Goal: Ask a question

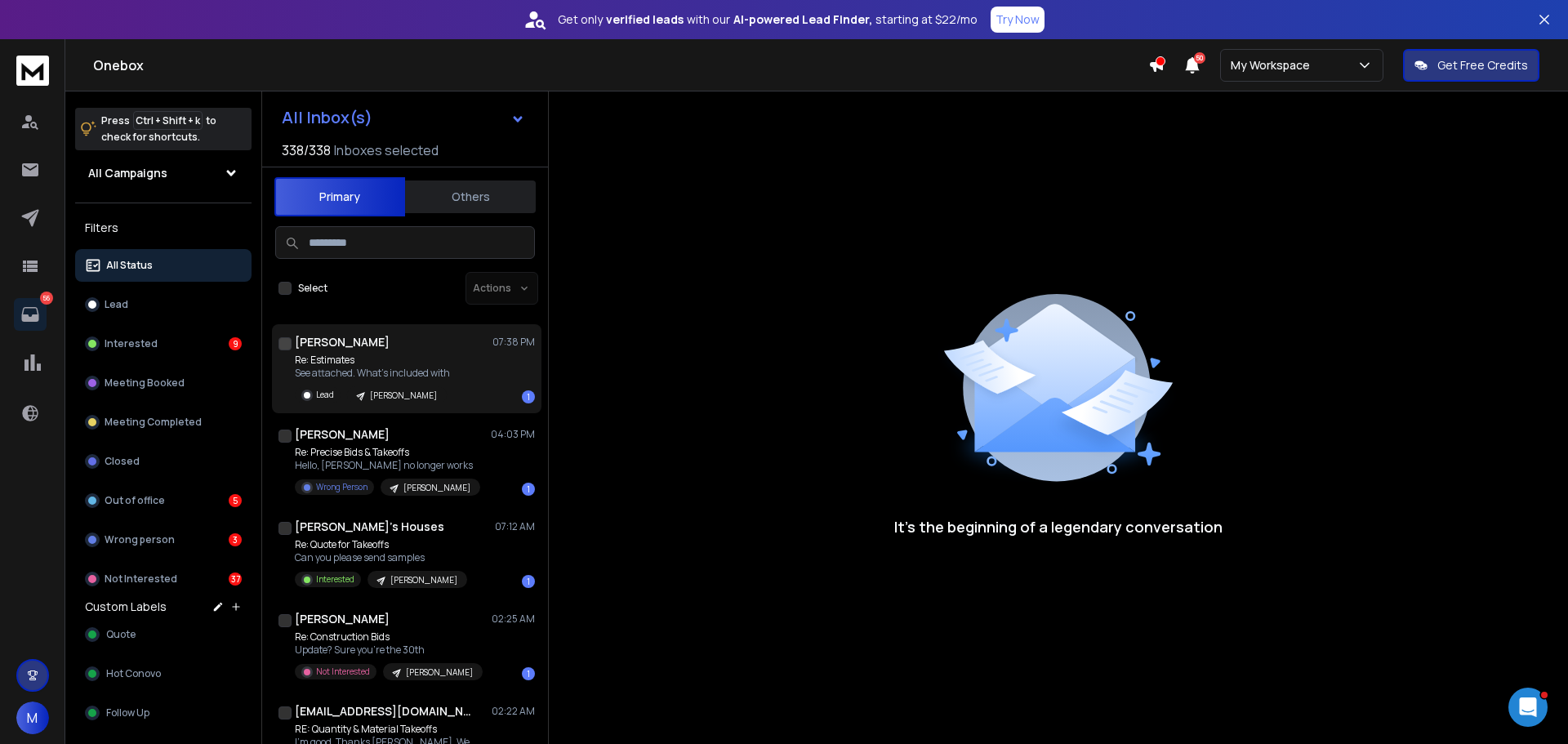
click at [457, 394] on div "Re: Estimates See attached. What's included with Lead Ace Raza Ahmad 1" at bounding box center [415, 378] width 240 height 50
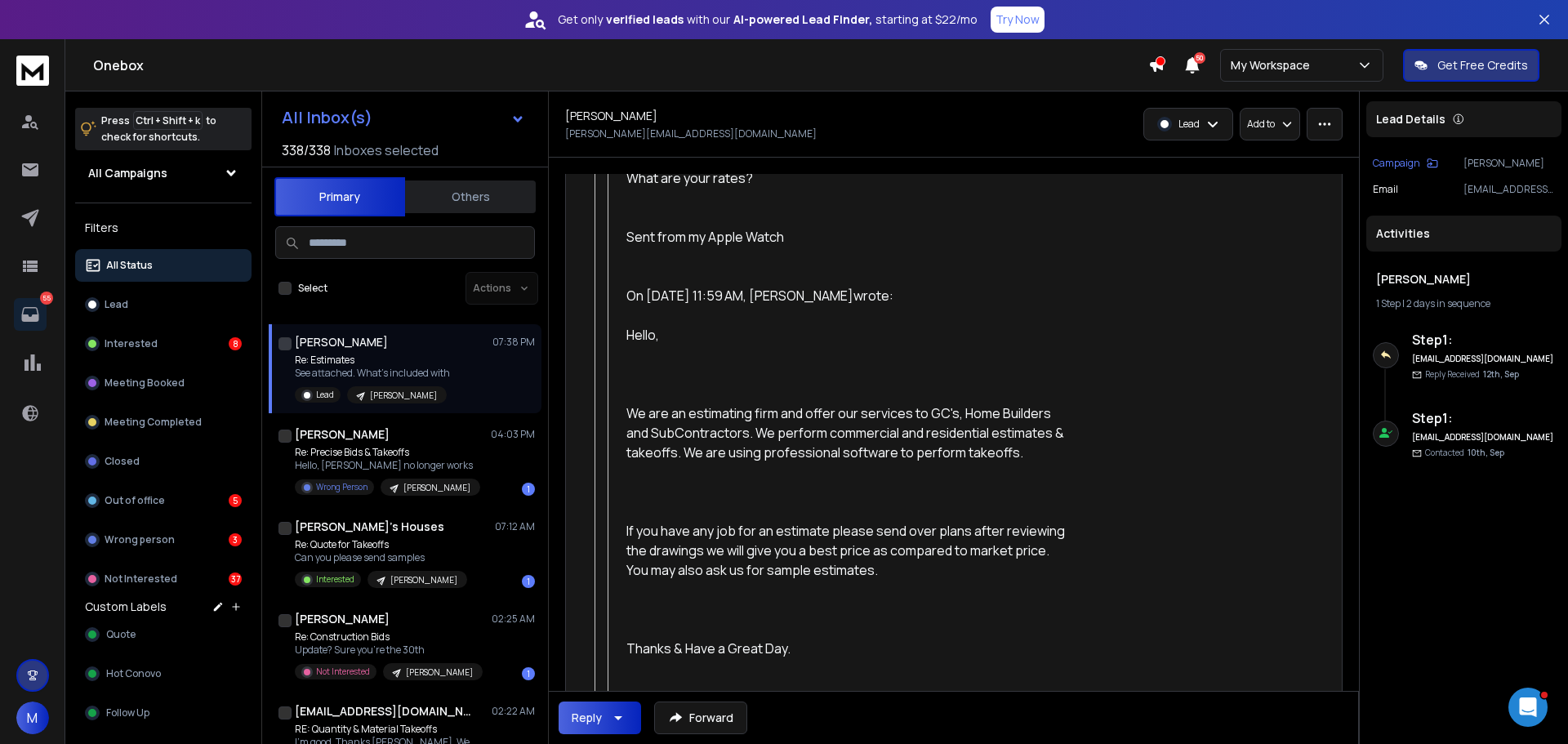
scroll to position [1758, 0]
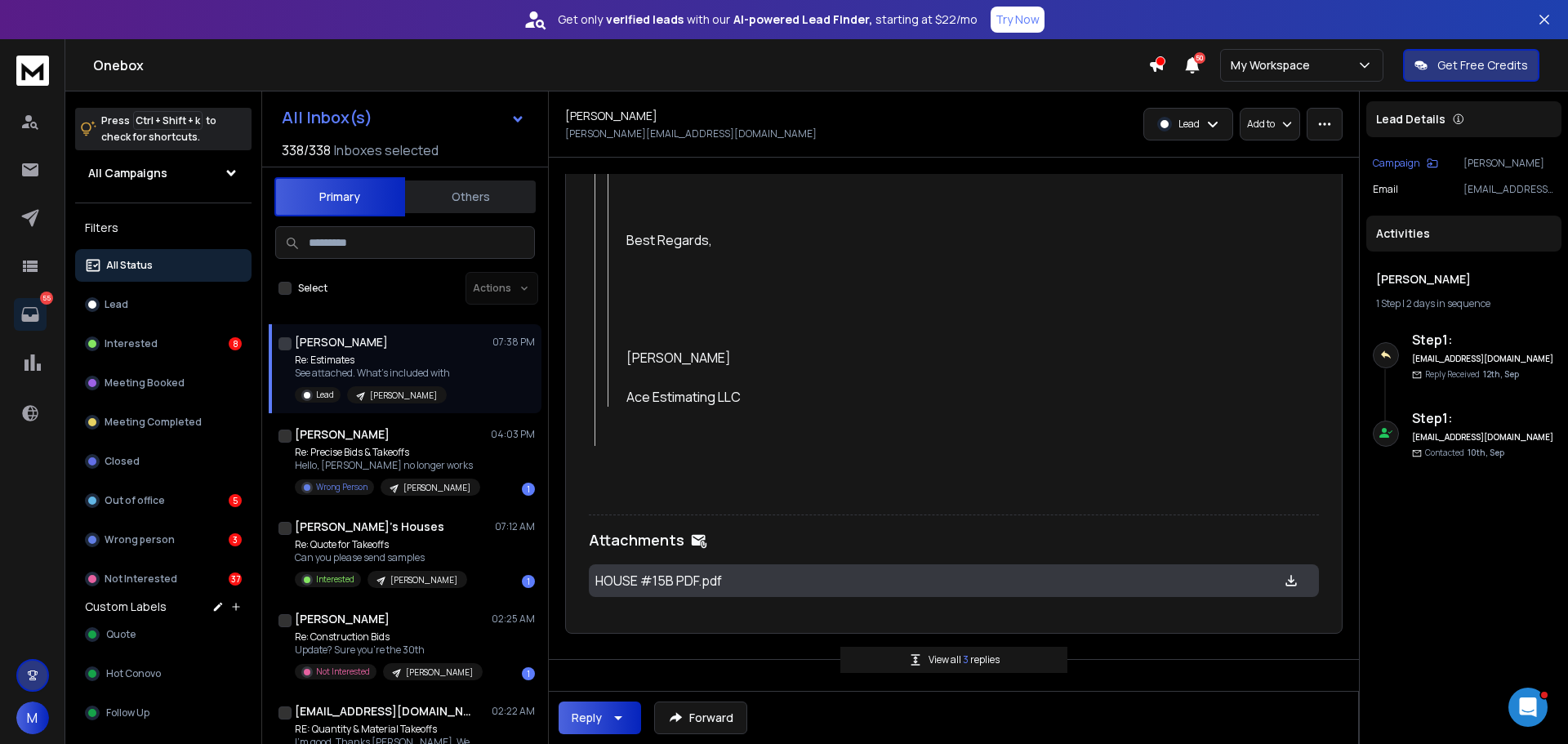
click at [715, 571] on div "HOUSE #15B PDF.pdf" at bounding box center [780, 581] width 367 height 19
click at [695, 533] on icon at bounding box center [699, 541] width 17 height 17
click at [1286, 564] on div "HOUSE #15B PDF.pdf" at bounding box center [954, 580] width 730 height 33
drag, startPoint x: 1286, startPoint y: 551, endPoint x: 1288, endPoint y: 561, distance: 10.2
click at [1288, 574] on icon at bounding box center [1291, 580] width 11 height 11
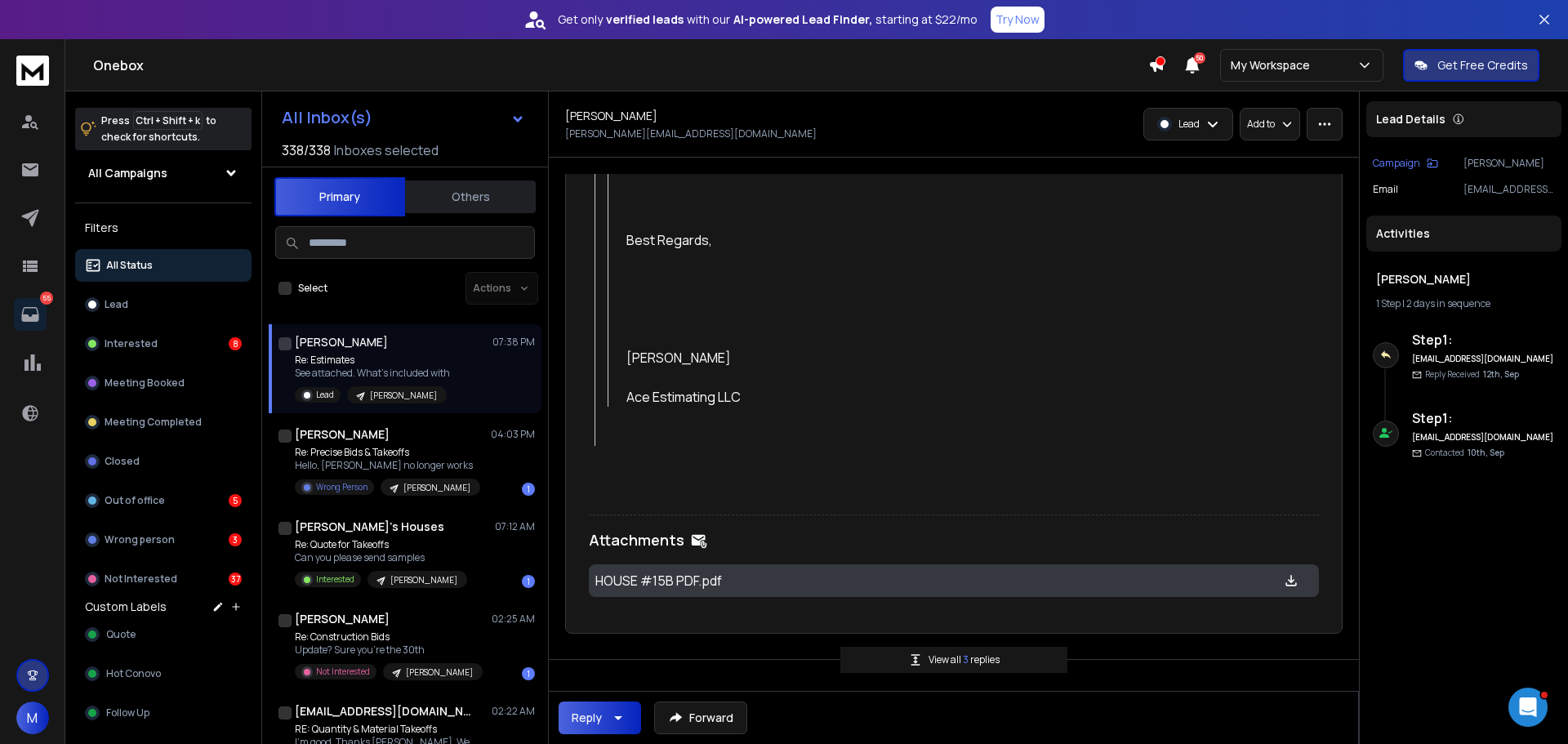
click at [1288, 574] on icon at bounding box center [1291, 580] width 11 height 11
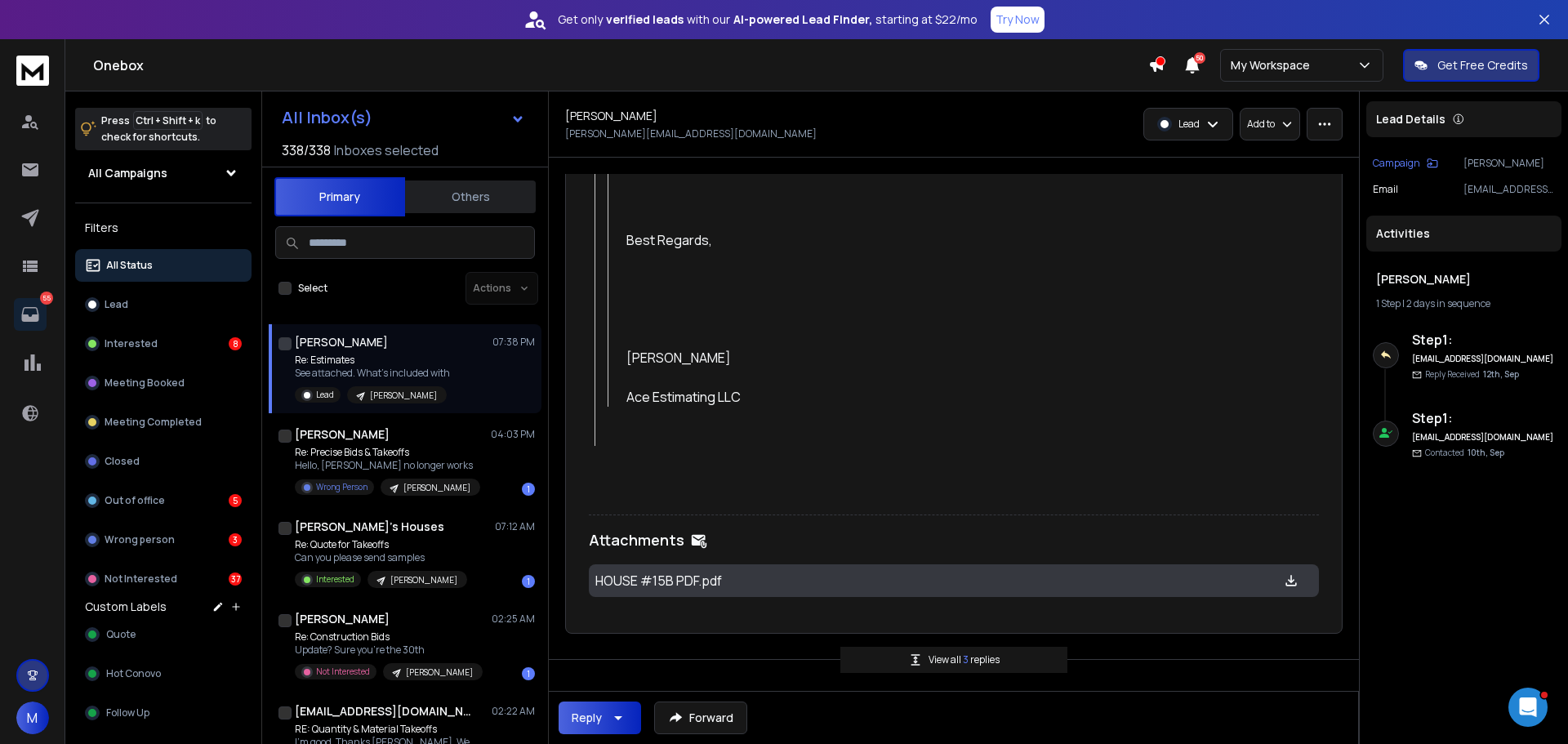
click at [1288, 574] on icon at bounding box center [1291, 580] width 11 height 11
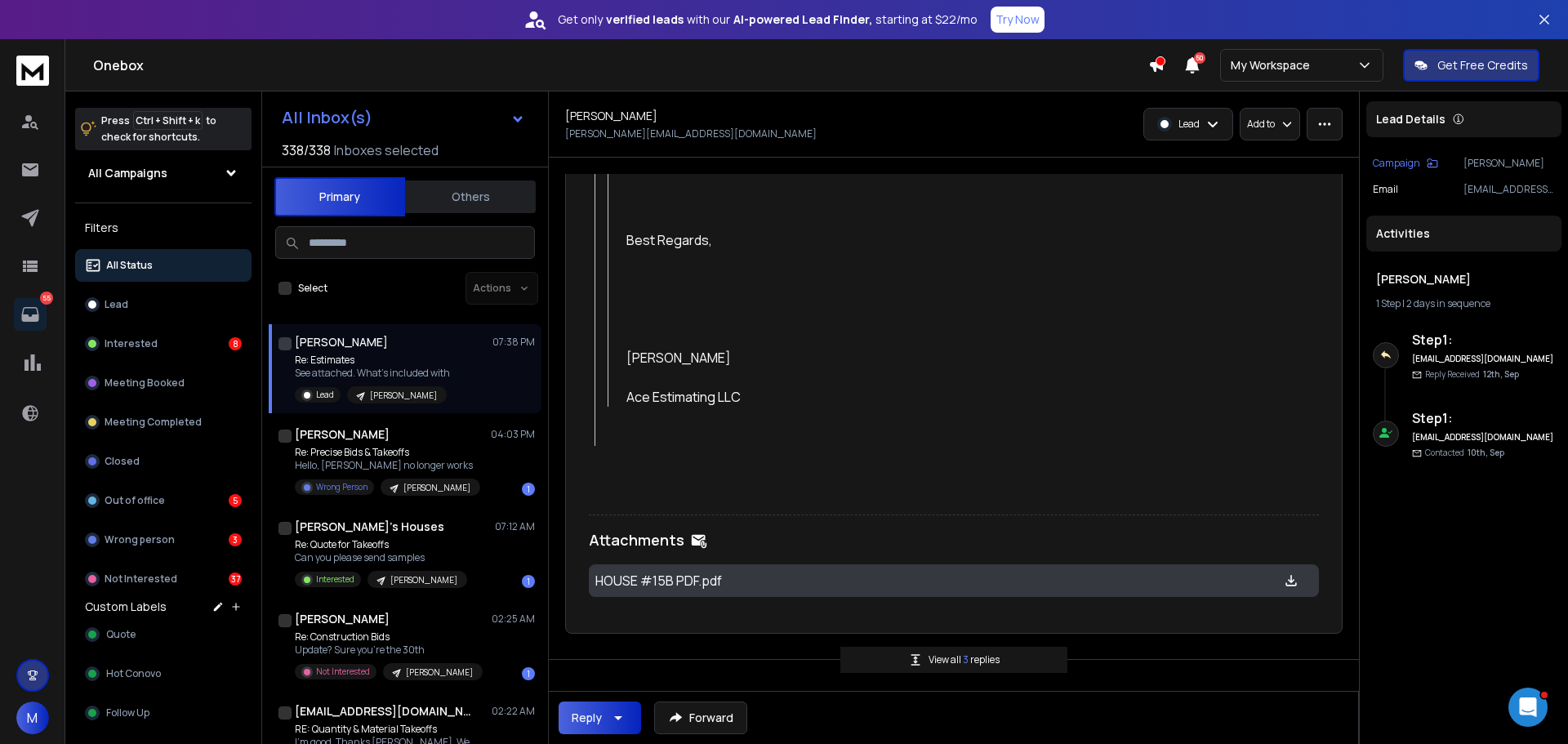
click at [1288, 574] on icon at bounding box center [1291, 580] width 11 height 11
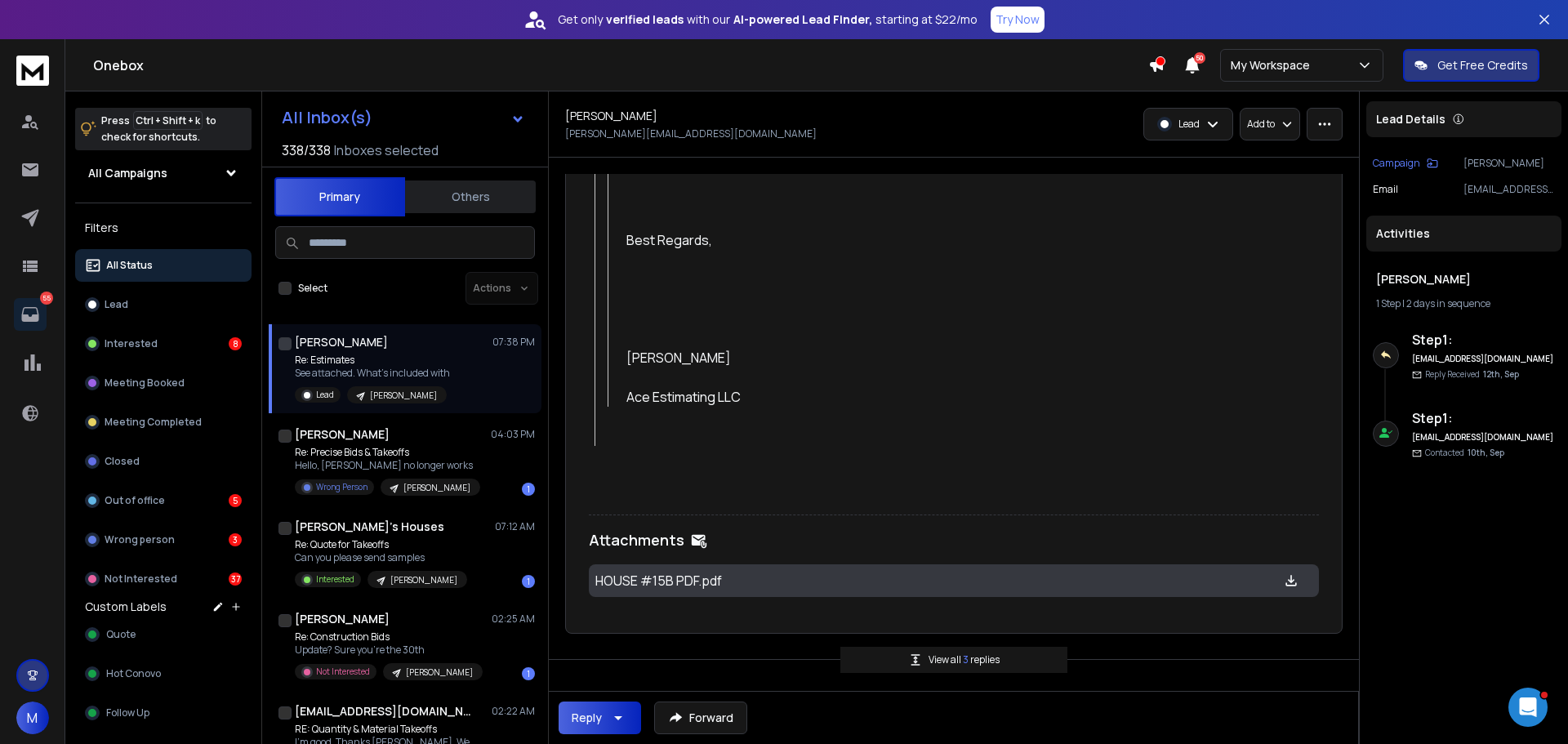
click at [1288, 574] on icon at bounding box center [1291, 580] width 11 height 11
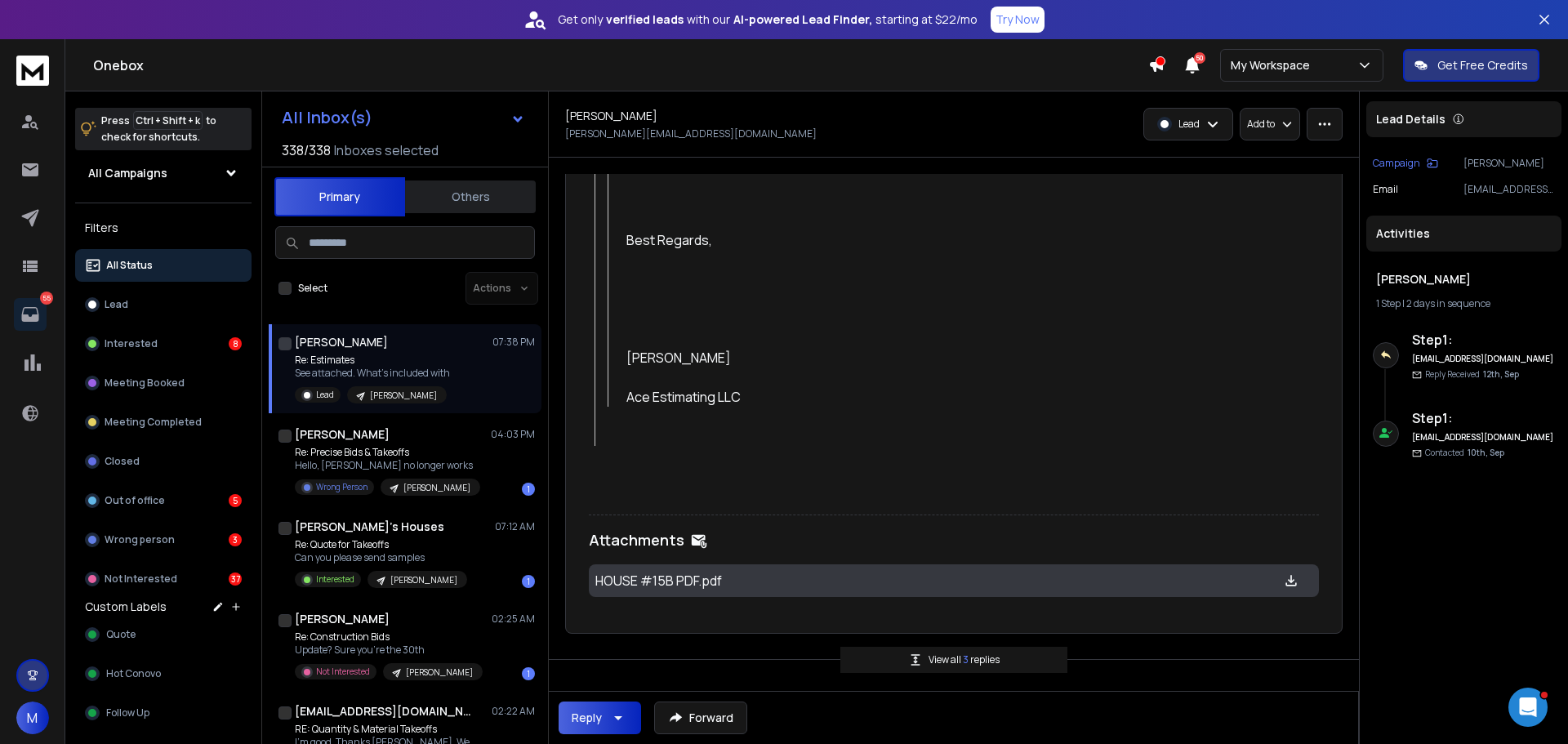
click at [1288, 574] on icon at bounding box center [1291, 580] width 11 height 11
click at [1524, 711] on icon "Open Intercom Messenger" at bounding box center [1526, 704] width 27 height 27
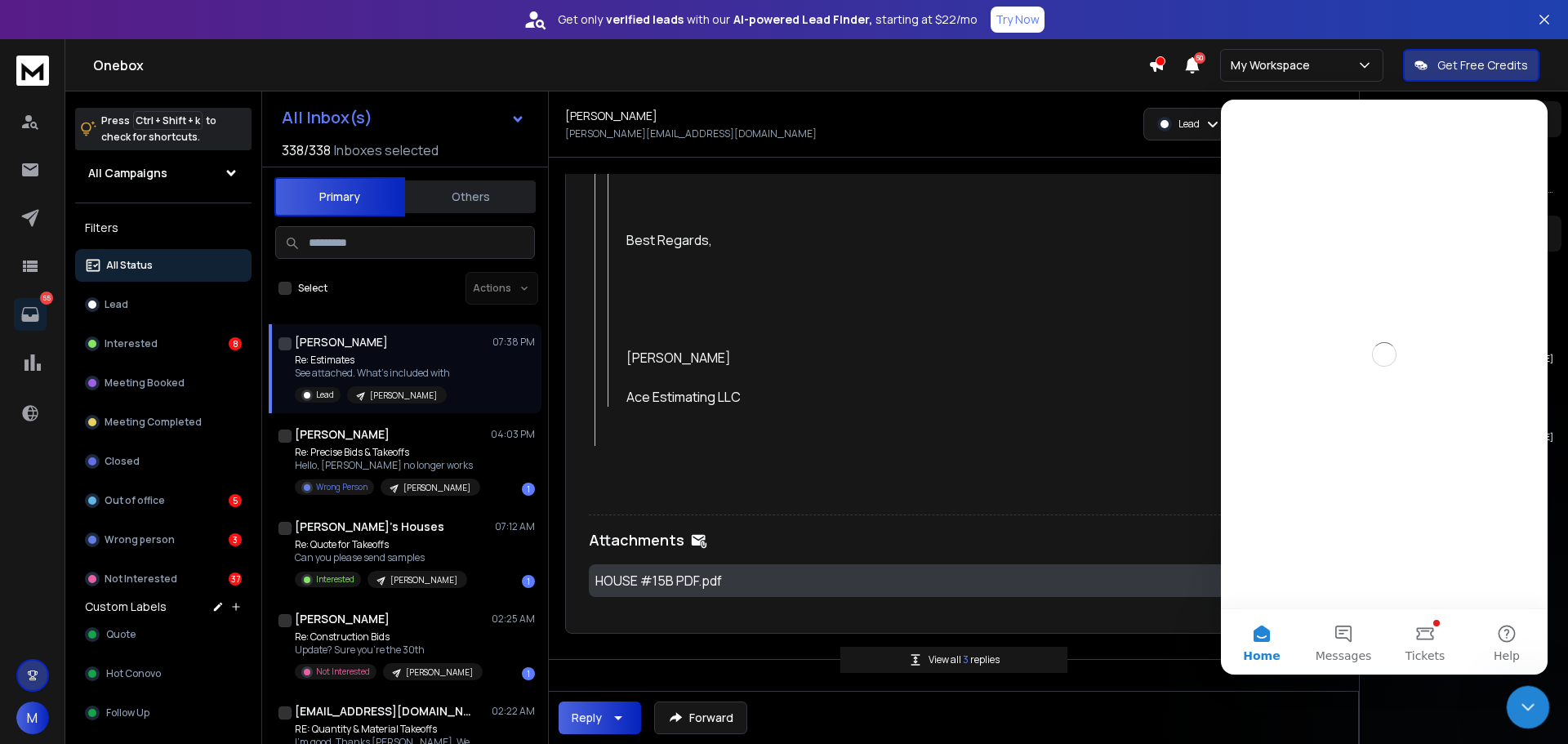
scroll to position [0, 0]
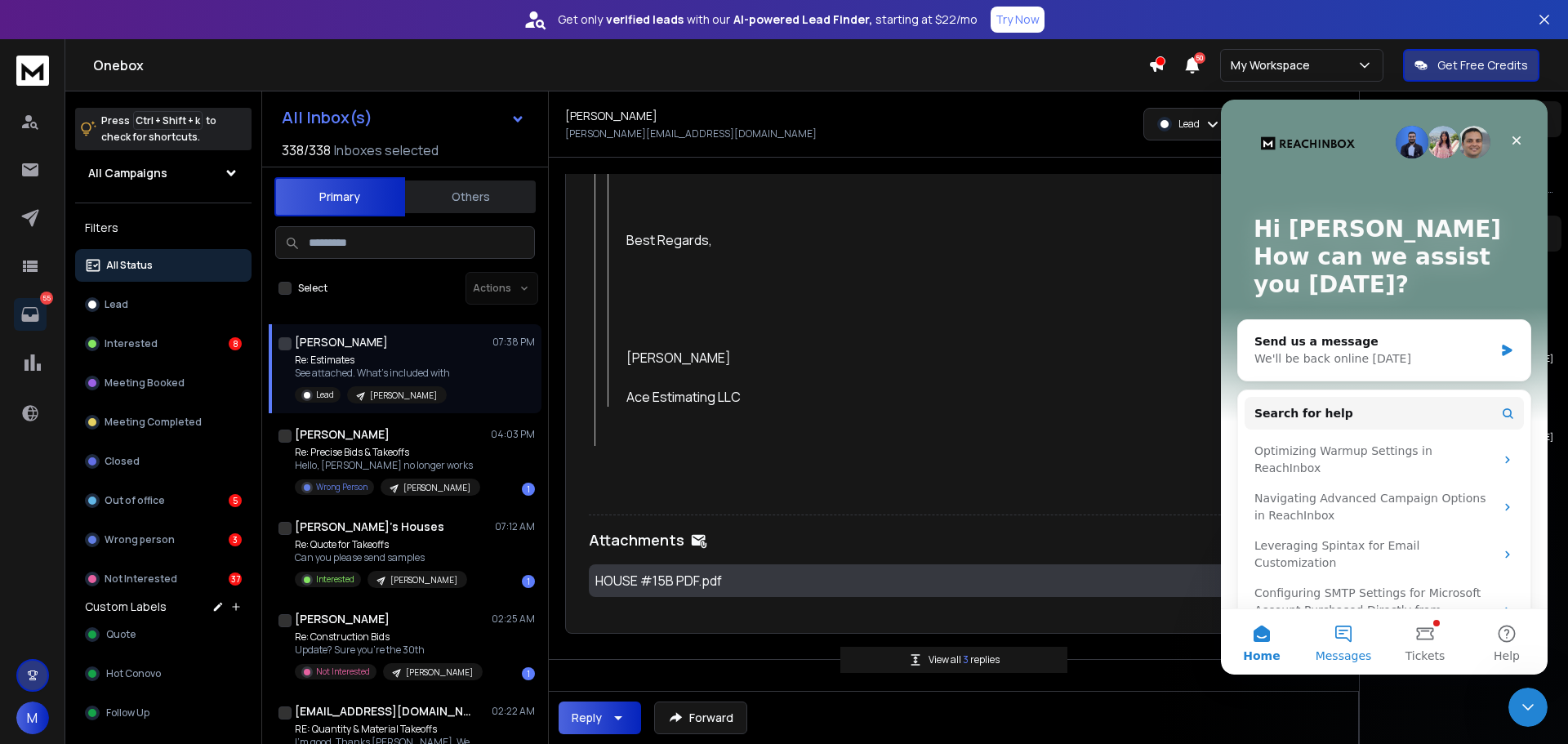
click at [1344, 631] on button "Messages" at bounding box center [1343, 641] width 82 height 65
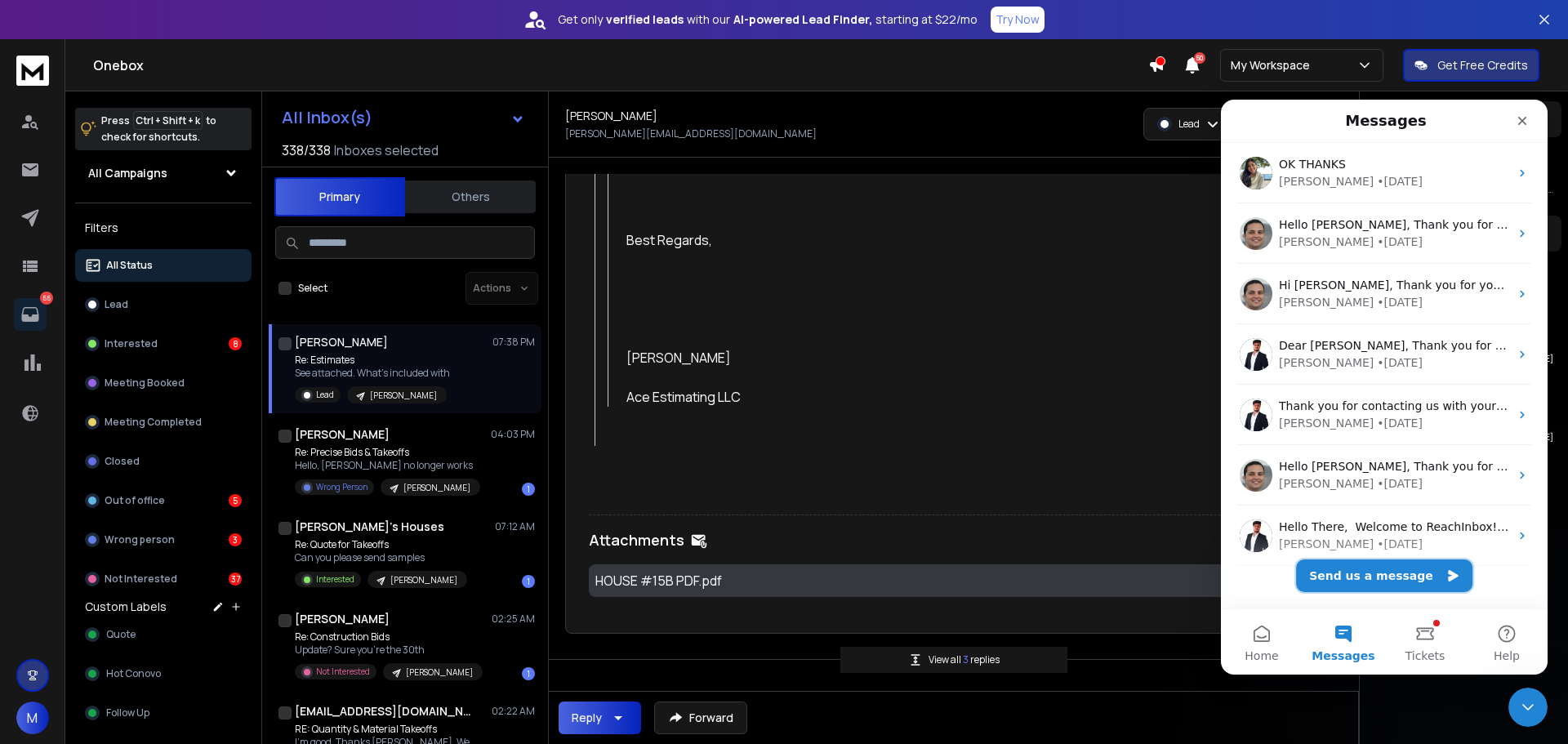
click at [1395, 578] on button "Send us a message" at bounding box center [1384, 575] width 177 height 33
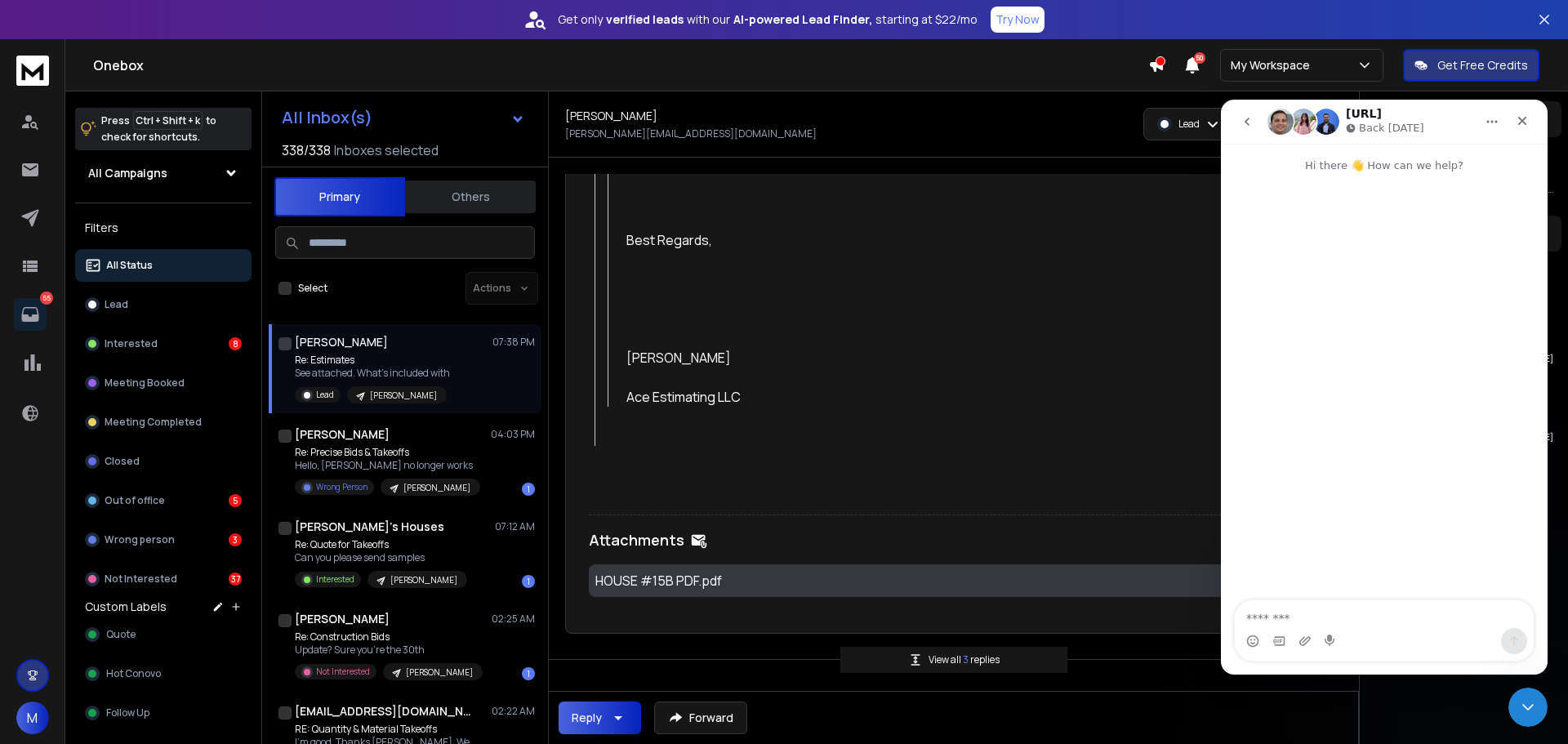
click at [1357, 625] on textarea "Message…" at bounding box center [1384, 614] width 299 height 28
type textarea "**********"
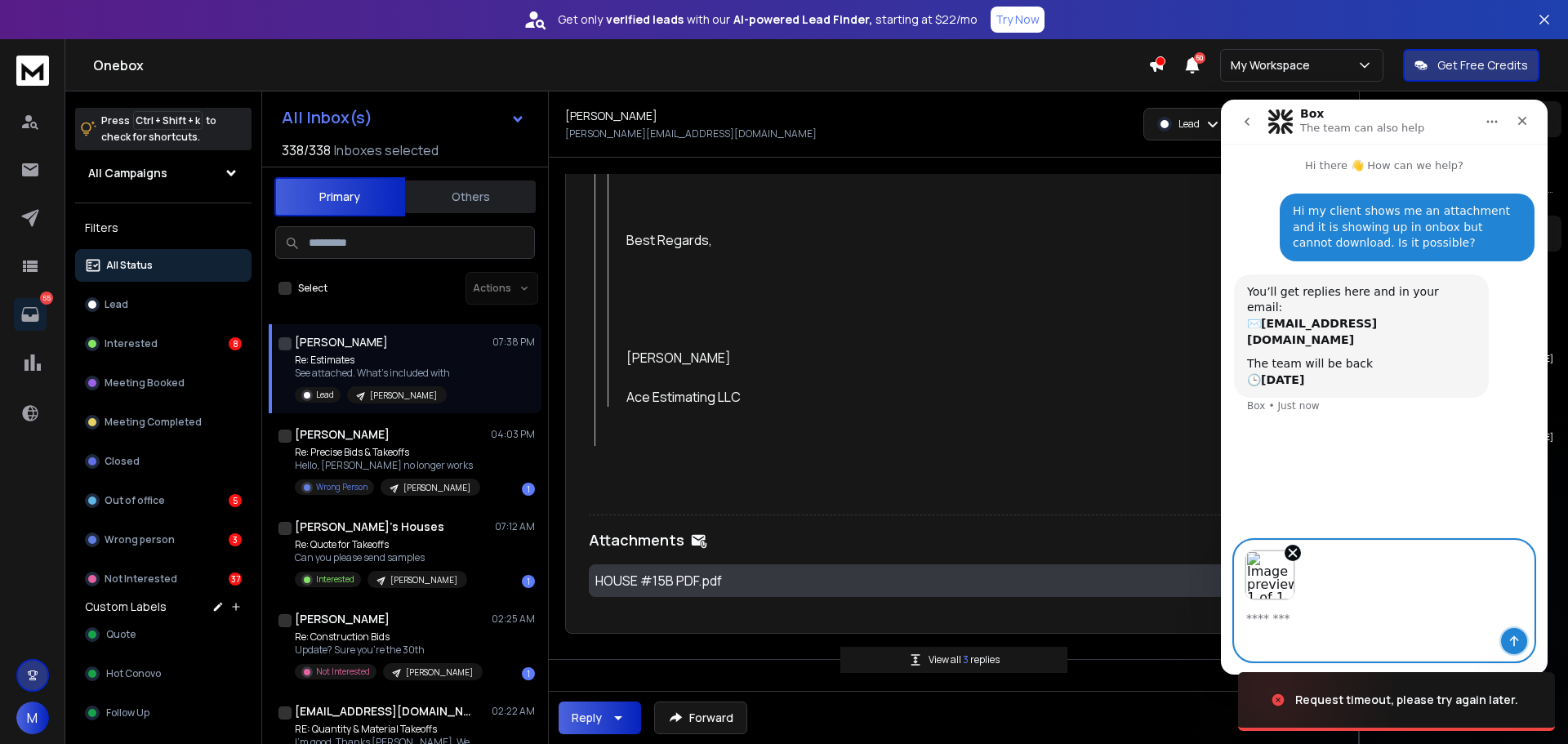
click at [1511, 641] on icon "Send a message…" at bounding box center [1514, 640] width 13 height 13
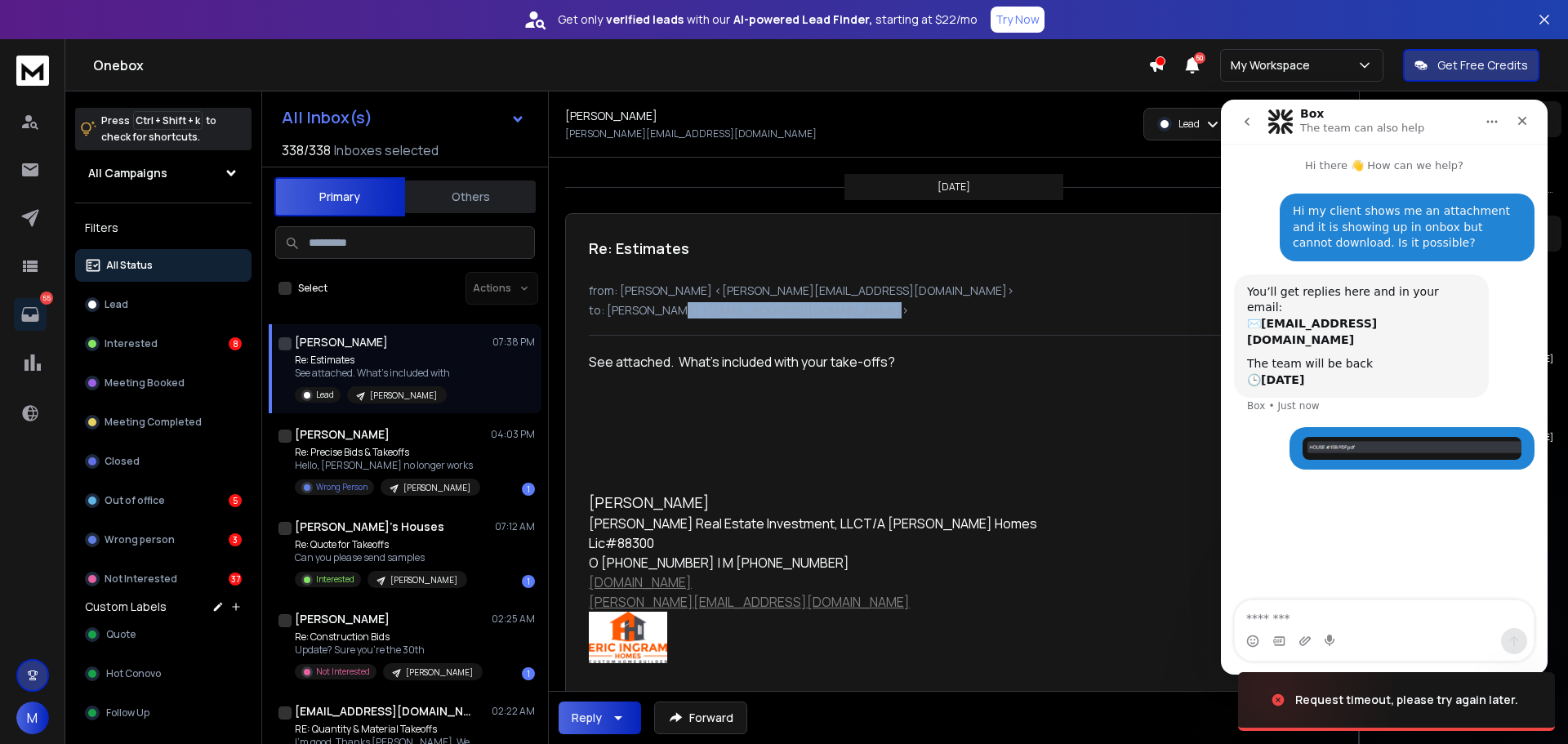
drag, startPoint x: 663, startPoint y: 310, endPoint x: 838, endPoint y: 319, distance: 175.2
copy p "<bill@aceestimatessolutions.info"
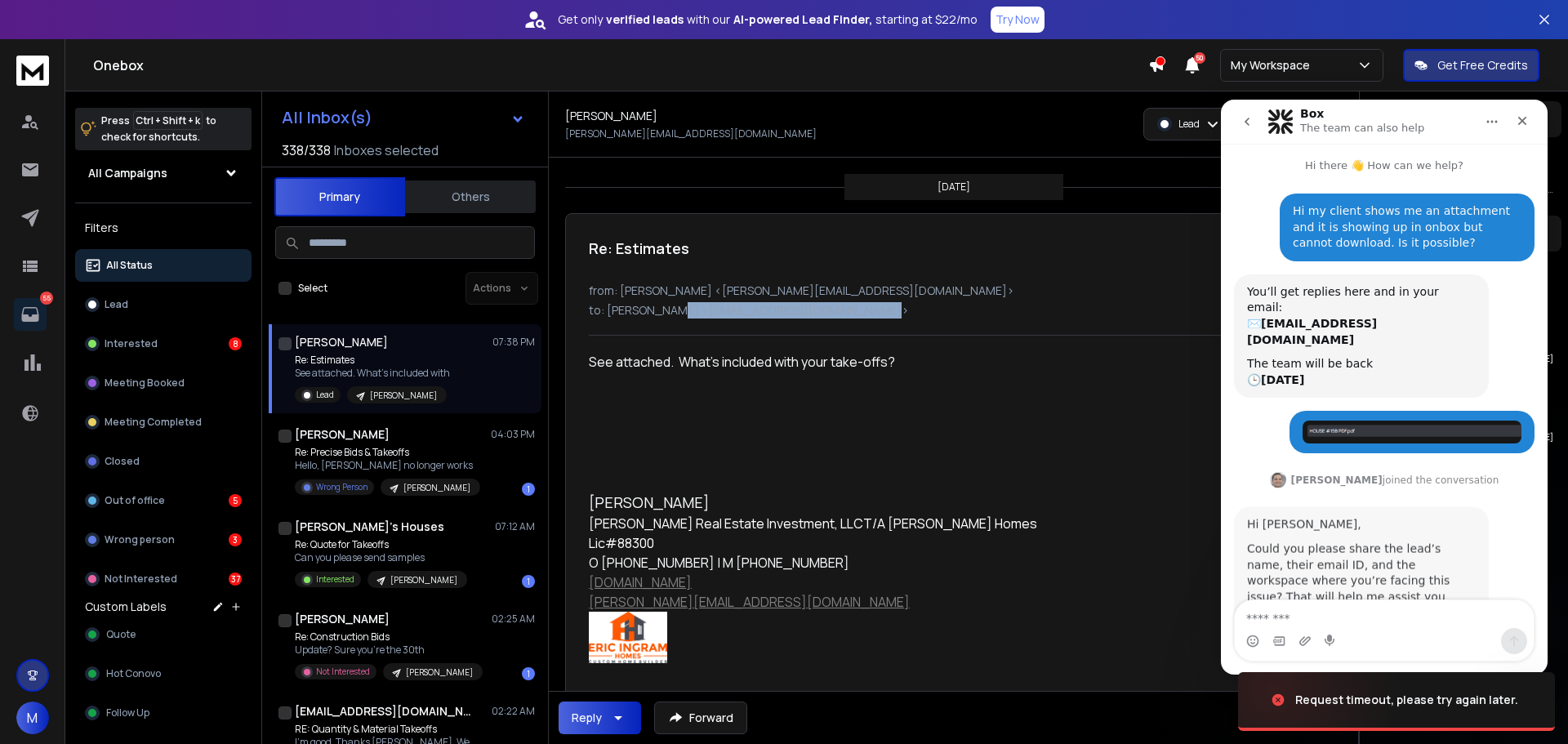
scroll to position [14, 0]
